Goal: Task Accomplishment & Management: Manage account settings

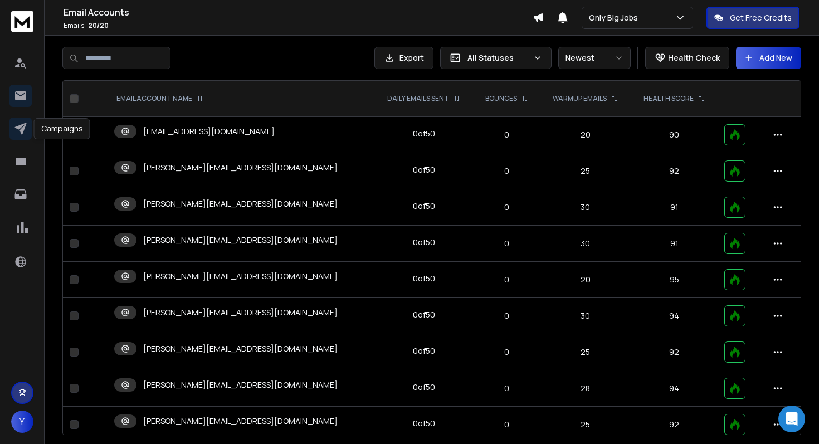
click at [22, 129] on icon at bounding box center [20, 129] width 12 height 12
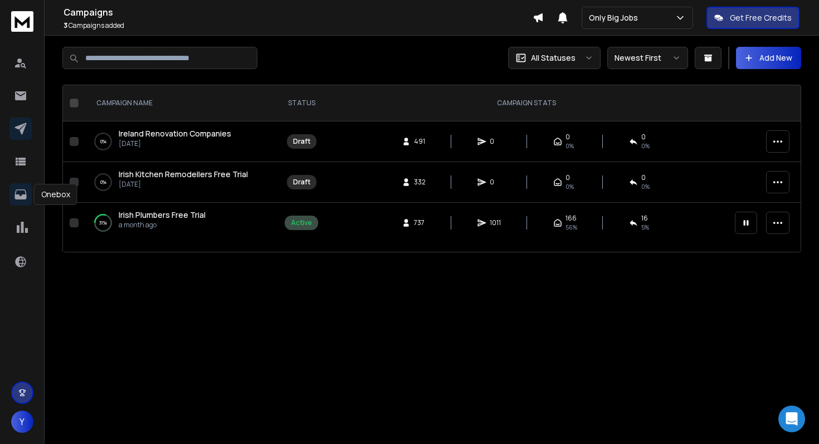
click at [25, 196] on icon at bounding box center [20, 195] width 12 height 10
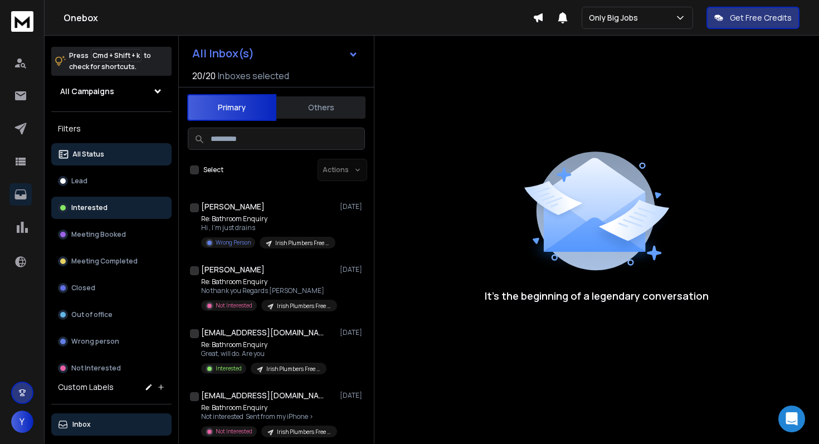
click at [103, 215] on button "Interested" at bounding box center [111, 208] width 120 height 22
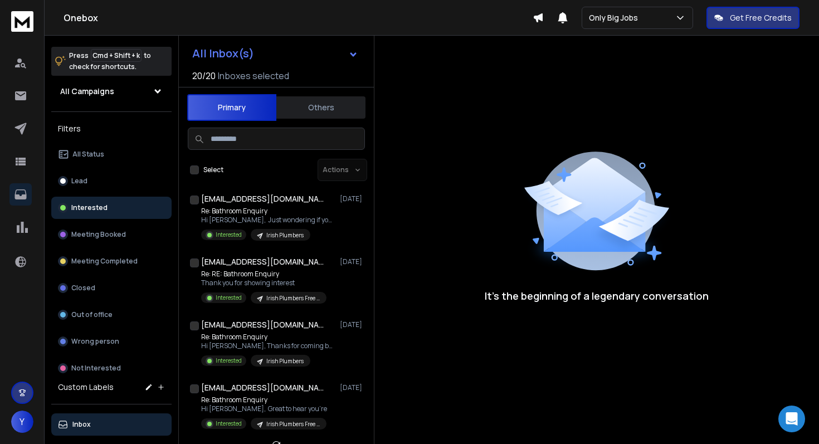
scroll to position [123, 0]
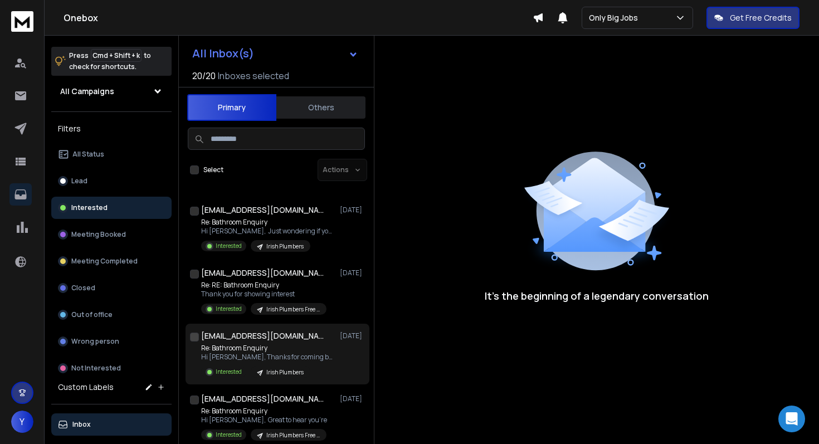
click at [260, 340] on h1 "[EMAIL_ADDRESS][DOMAIN_NAME]" at bounding box center [262, 336] width 123 height 11
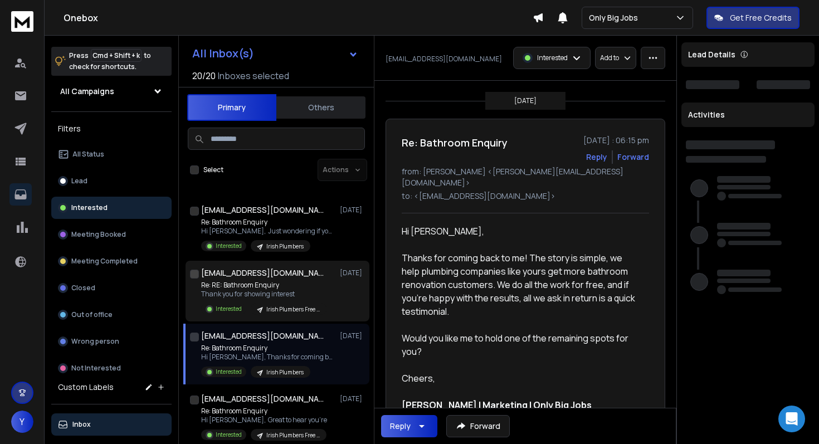
click at [253, 275] on h1 "[EMAIL_ADDRESS][DOMAIN_NAME]" at bounding box center [262, 273] width 123 height 11
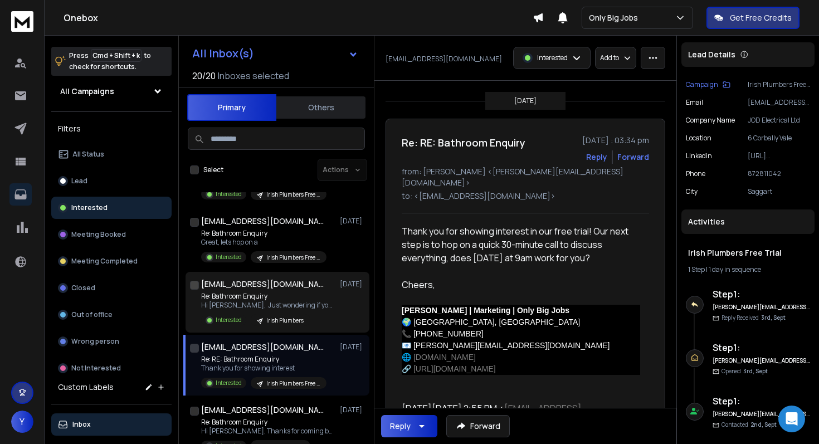
scroll to position [0, 0]
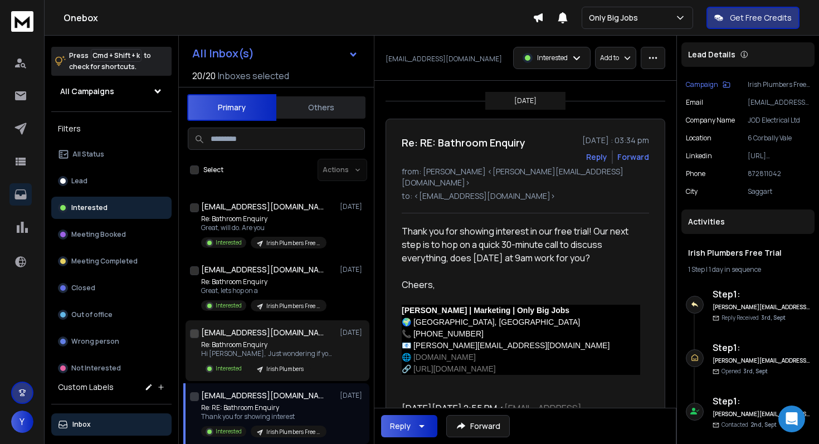
click at [251, 224] on p "Great, will do. Are you" at bounding box center [263, 228] width 125 height 9
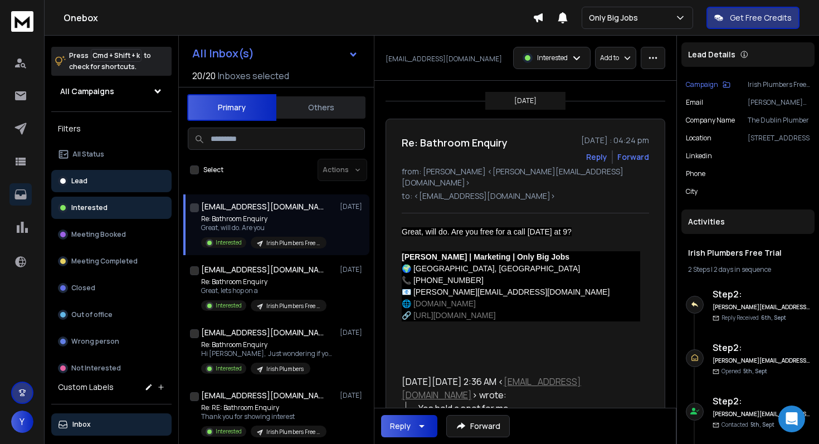
click at [87, 177] on button "Lead" at bounding box center [111, 181] width 120 height 22
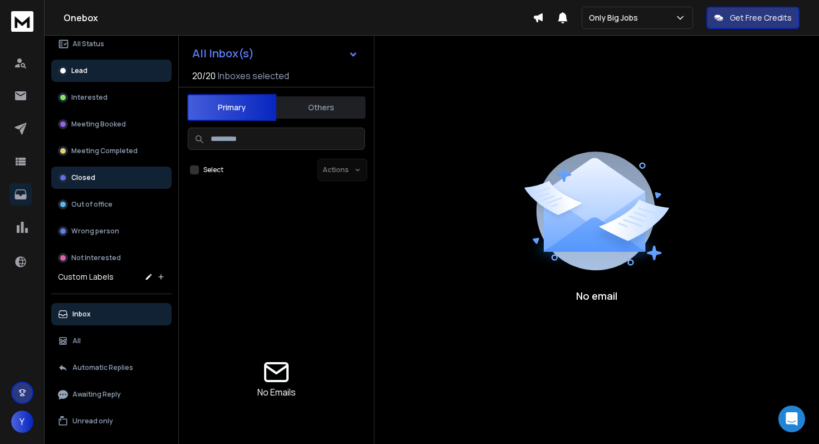
scroll to position [112, 0]
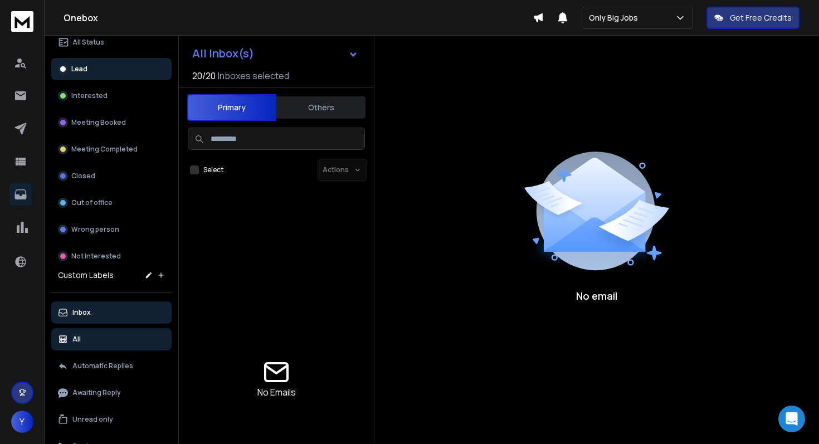
click at [89, 337] on button "All" at bounding box center [111, 339] width 120 height 22
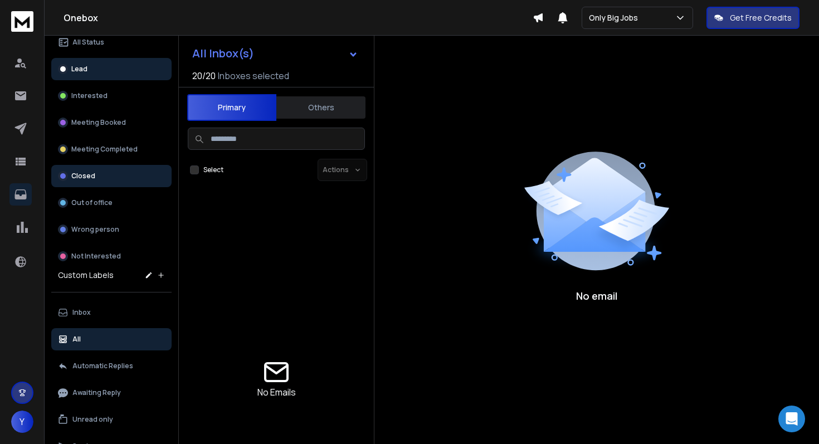
scroll to position [0, 0]
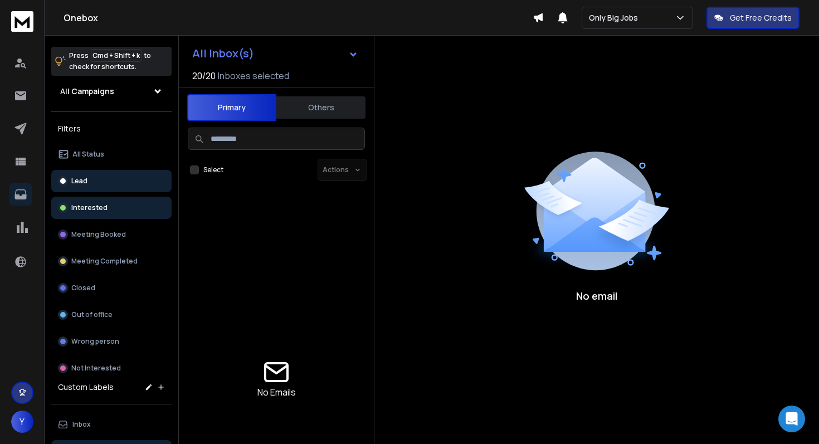
click at [93, 205] on p "Interested" at bounding box center [89, 207] width 36 height 9
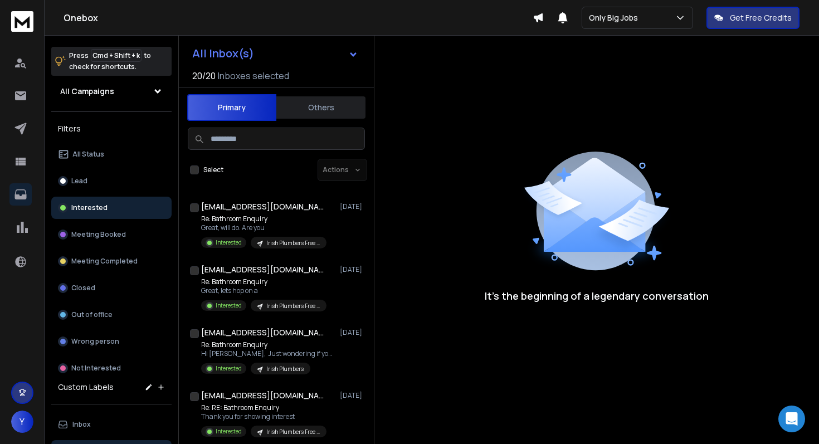
click at [216, 141] on input at bounding box center [276, 139] width 177 height 22
paste input "**********"
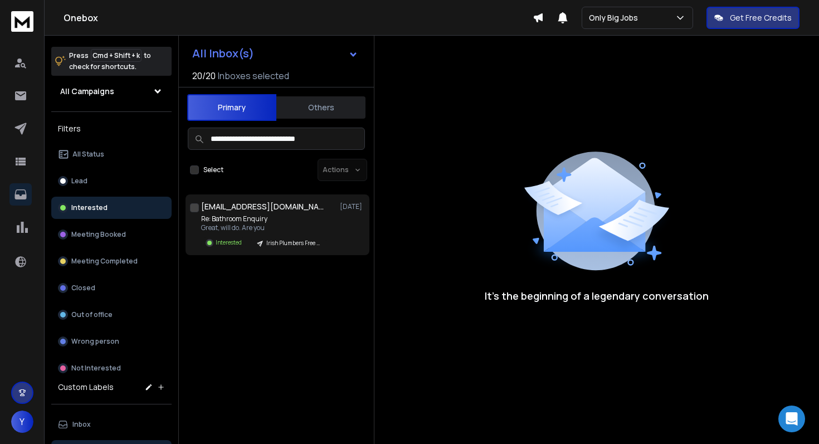
type input "**********"
click at [263, 219] on p "Re: Bathroom Enquiry" at bounding box center [263, 219] width 125 height 9
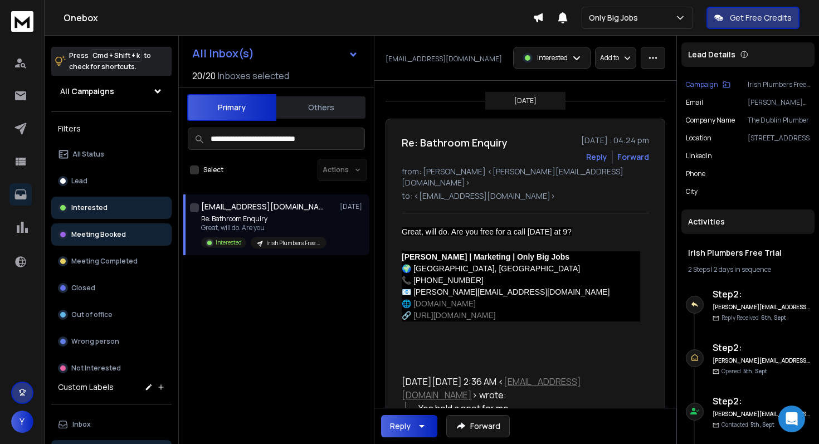
click at [114, 234] on p "Meeting Booked" at bounding box center [98, 234] width 55 height 9
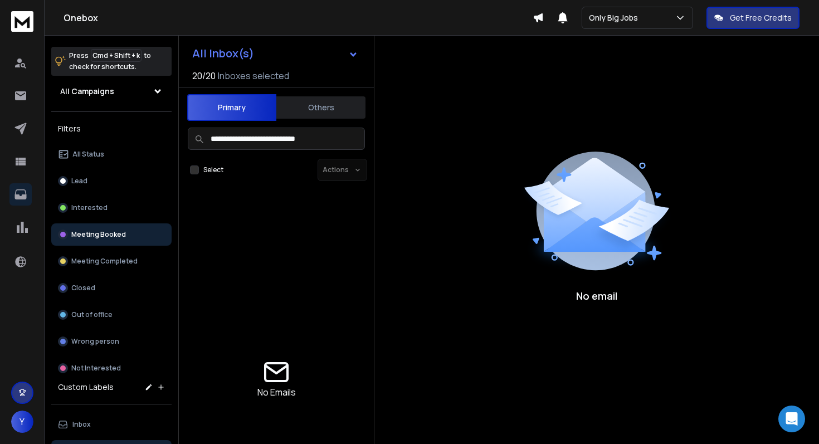
click at [241, 137] on input "**********" at bounding box center [276, 139] width 177 height 22
click at [286, 224] on div "No Emails" at bounding box center [276, 356] width 186 height 329
click at [94, 206] on p "Interested" at bounding box center [89, 207] width 36 height 9
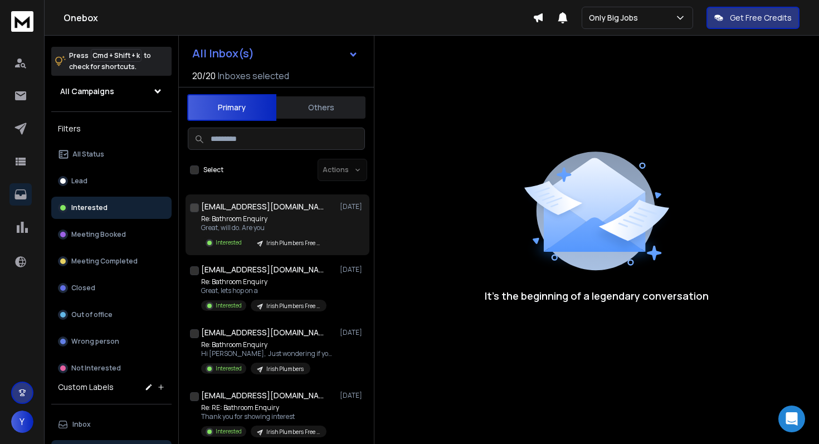
click at [279, 224] on p "Great, will do. Are you" at bounding box center [263, 228] width 125 height 9
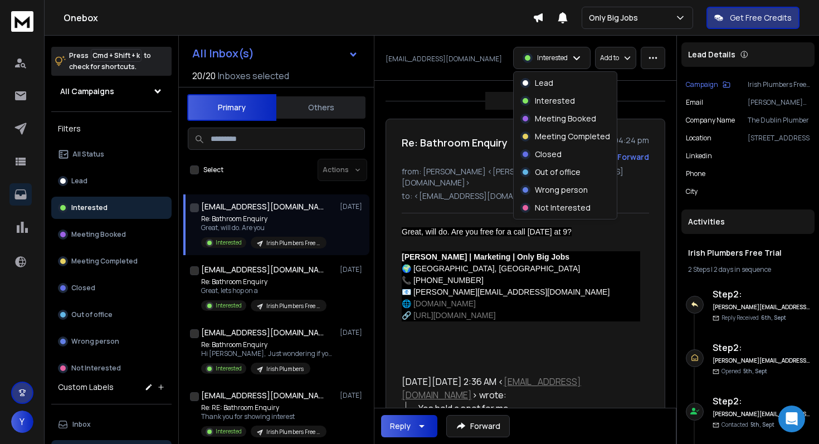
click at [568, 57] on p "Interested" at bounding box center [552, 58] width 31 height 9
click at [567, 118] on p "Meeting Booked" at bounding box center [565, 118] width 61 height 11
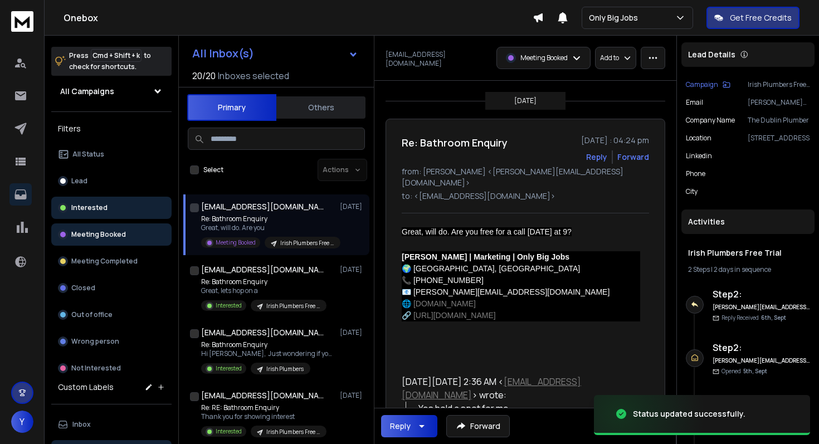
click at [102, 237] on p "Meeting Booked" at bounding box center [98, 234] width 55 height 9
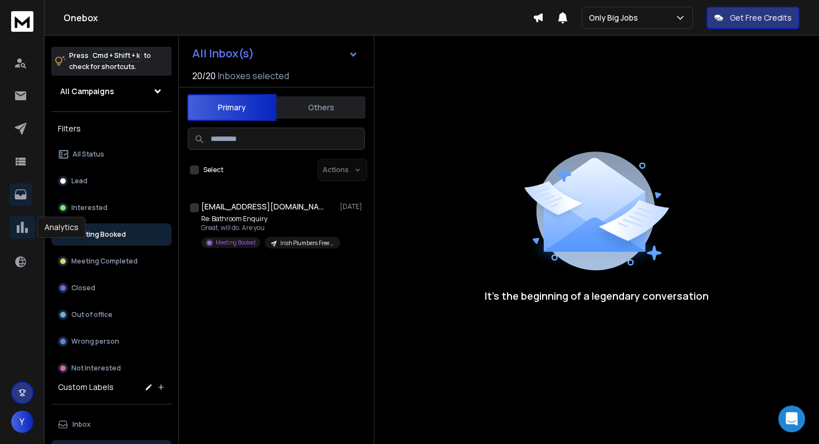
click at [17, 224] on icon at bounding box center [22, 227] width 17 height 17
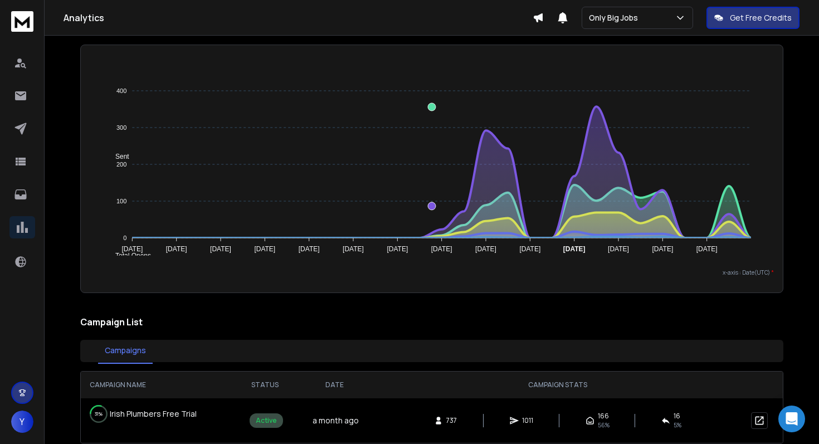
scroll to position [186, 0]
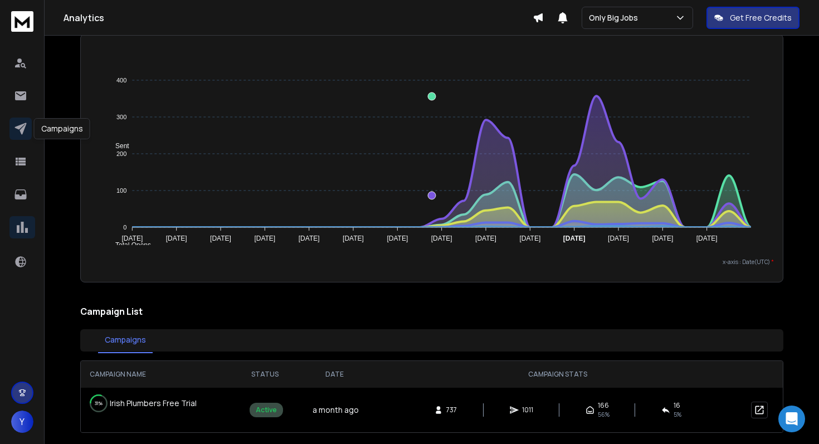
click at [23, 132] on icon at bounding box center [20, 128] width 13 height 13
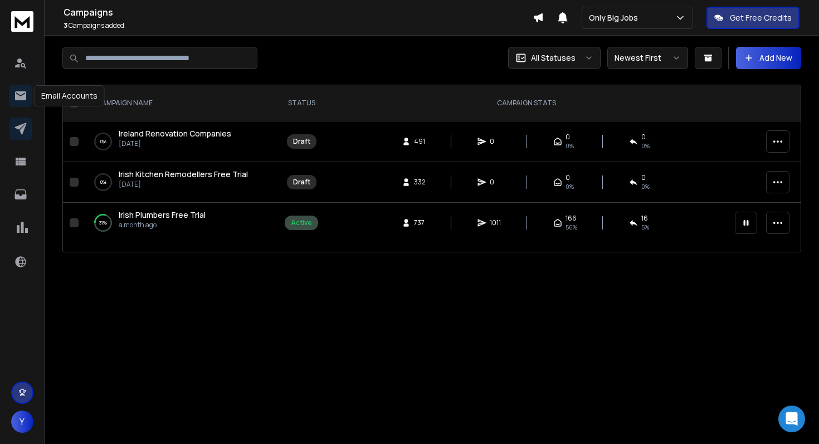
click at [20, 96] on icon at bounding box center [20, 95] width 13 height 13
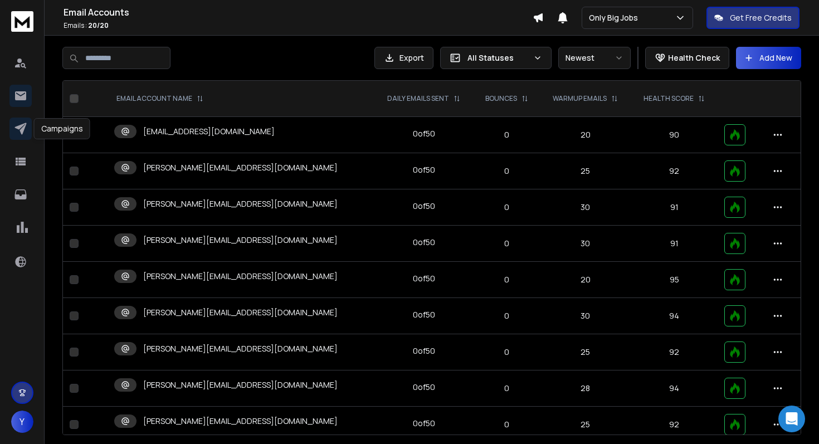
click at [25, 125] on icon at bounding box center [20, 129] width 12 height 12
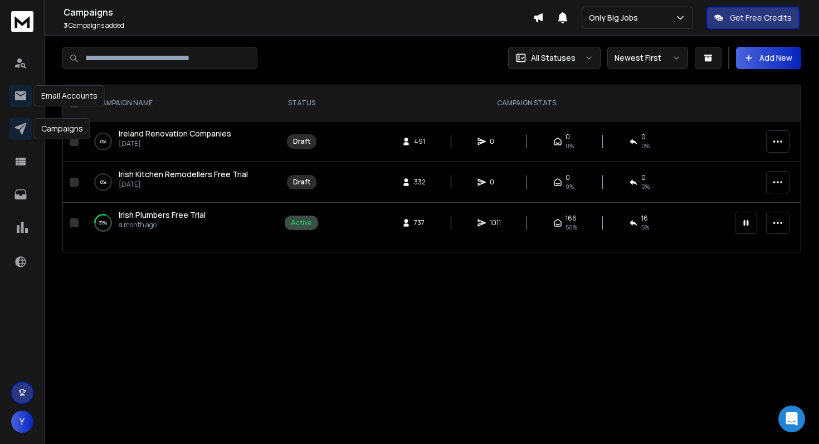
click at [21, 101] on icon at bounding box center [20, 95] width 13 height 13
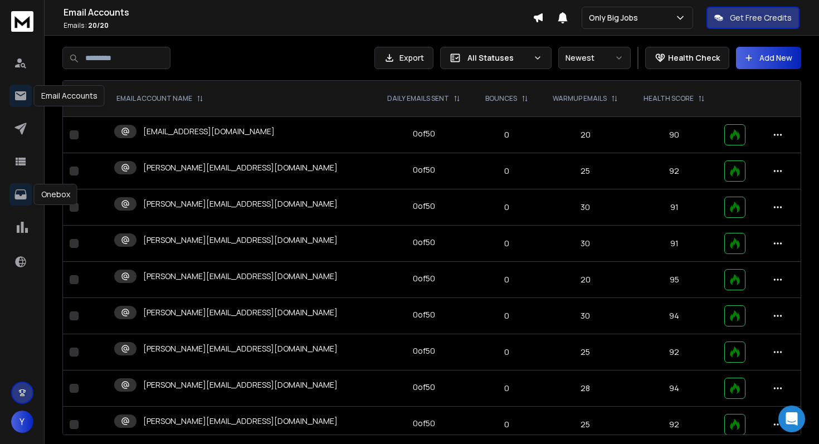
click at [25, 197] on icon at bounding box center [20, 195] width 12 height 10
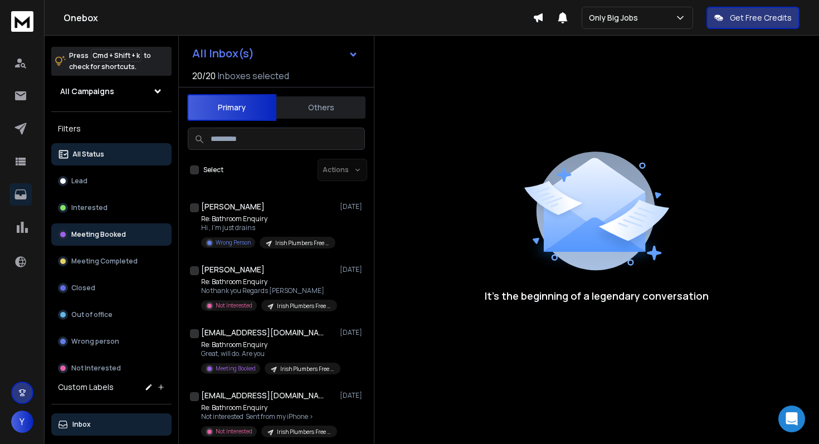
click at [106, 236] on p "Meeting Booked" at bounding box center [98, 234] width 55 height 9
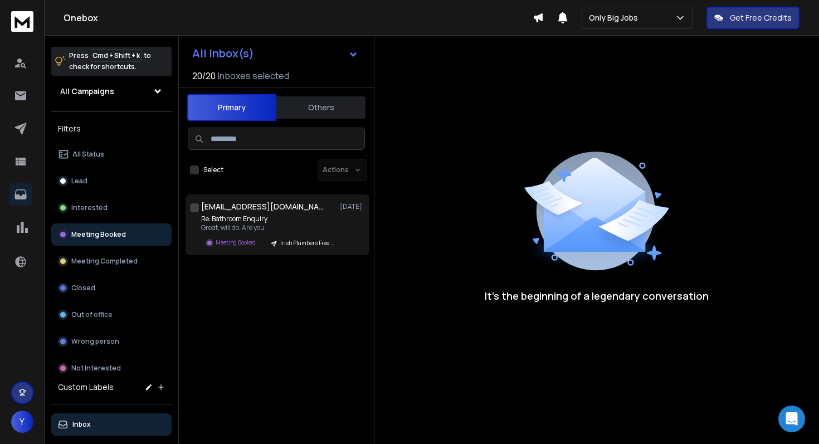
click at [254, 214] on div "[EMAIL_ADDRESS][DOMAIN_NAME] [DATE] Re: Bathroom Enquiry Great, will do. Are yo…" at bounding box center [283, 224] width 164 height 47
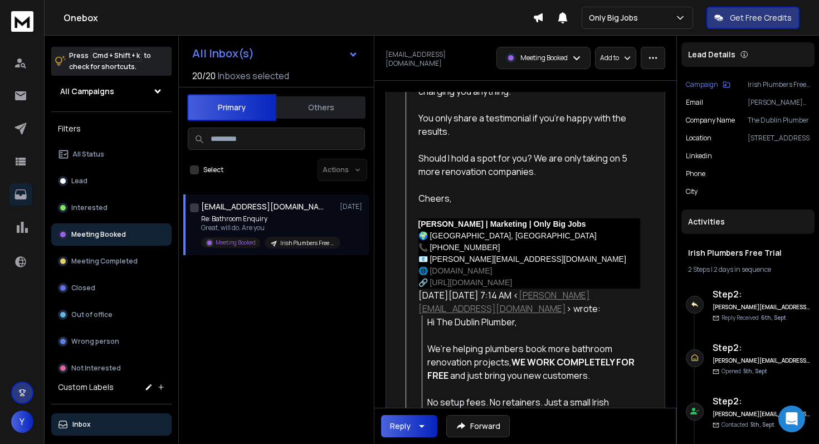
scroll to position [479, 0]
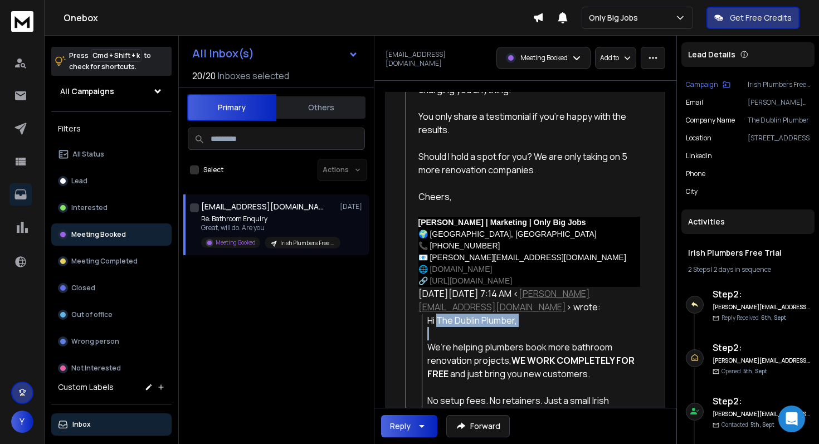
drag, startPoint x: 439, startPoint y: 312, endPoint x: 516, endPoint y: 316, distance: 77.6
click at [516, 327] on div at bounding box center [534, 333] width 213 height 13
drag, startPoint x: 439, startPoint y: 311, endPoint x: 521, endPoint y: 314, distance: 82.0
click at [521, 314] on div "Hi The Dublin Plumber," at bounding box center [534, 320] width 213 height 13
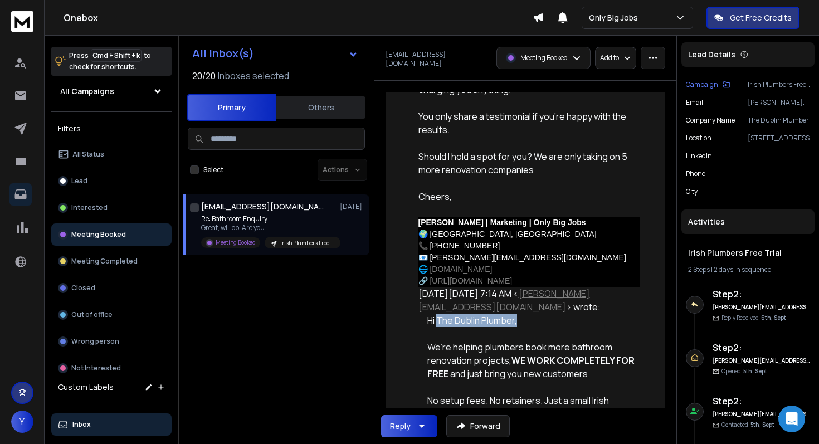
copy div "The Dublin Plumber,"
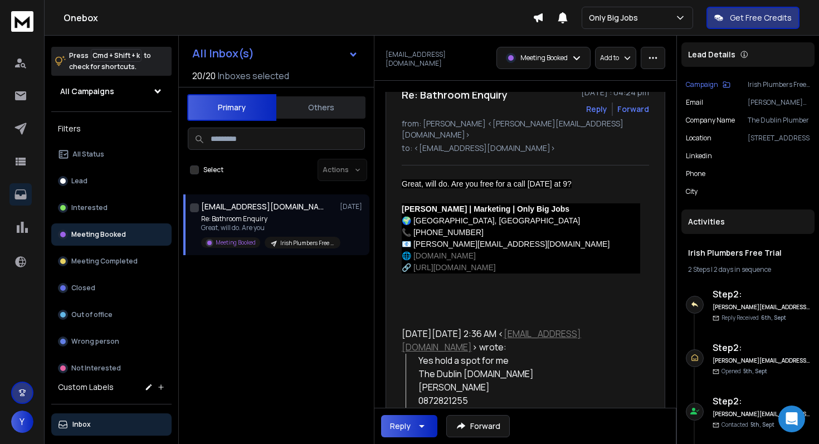
scroll to position [0, 0]
